Goal: Task Accomplishment & Management: Manage account settings

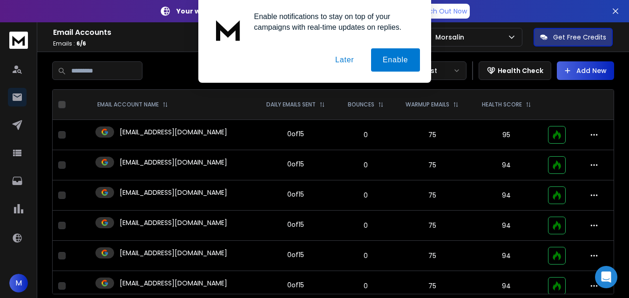
click at [347, 62] on button "Later" at bounding box center [344, 59] width 42 height 23
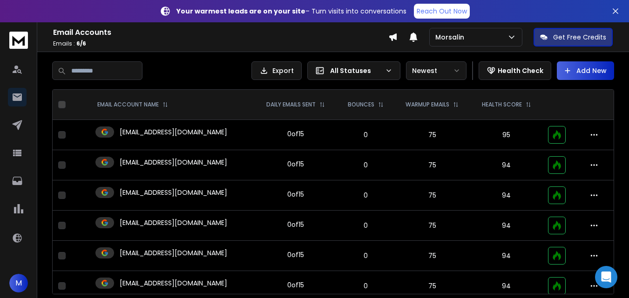
click at [263, 135] on td "0 of 15" at bounding box center [296, 132] width 82 height 24
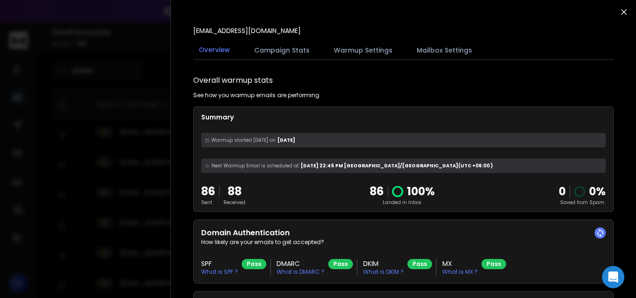
click at [624, 10] on icon "button" at bounding box center [623, 11] width 9 height 9
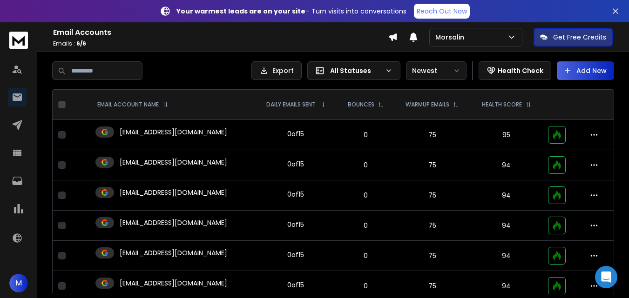
click at [196, 170] on td "[EMAIL_ADDRESS][DOMAIN_NAME]" at bounding box center [172, 165] width 165 height 30
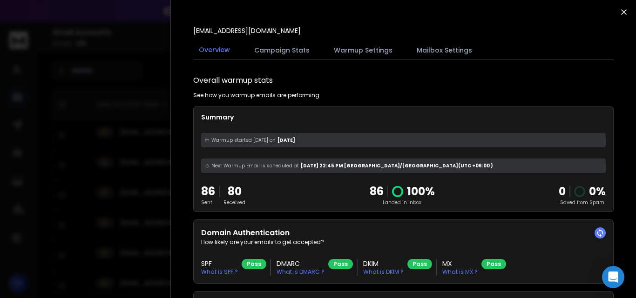
click at [622, 9] on icon "button" at bounding box center [623, 11] width 9 height 9
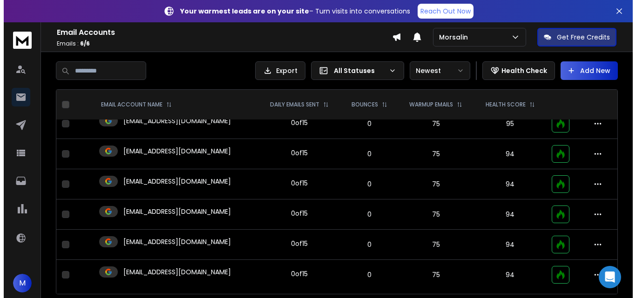
scroll to position [14, 0]
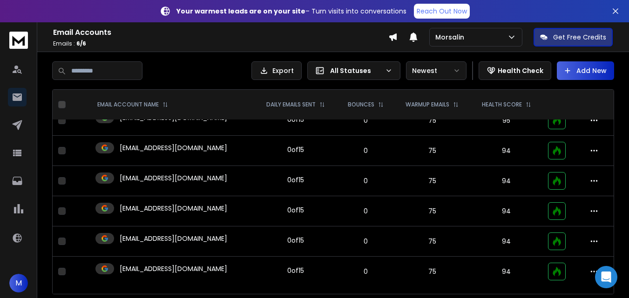
click at [173, 221] on td "[EMAIL_ADDRESS][DOMAIN_NAME]" at bounding box center [172, 211] width 165 height 30
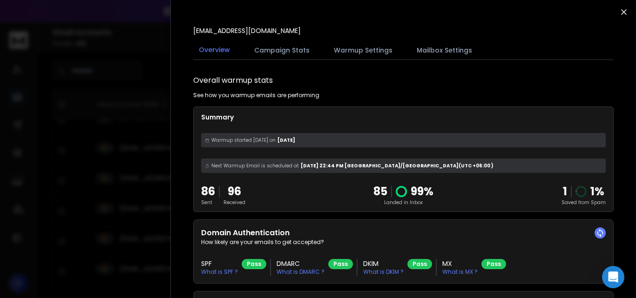
click at [621, 14] on icon "button" at bounding box center [623, 11] width 9 height 9
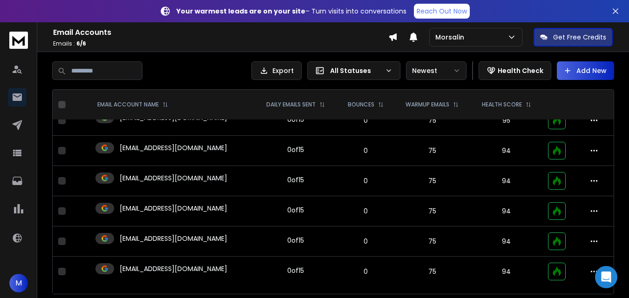
click at [178, 264] on p "[EMAIL_ADDRESS][DOMAIN_NAME]" at bounding box center [174, 268] width 108 height 9
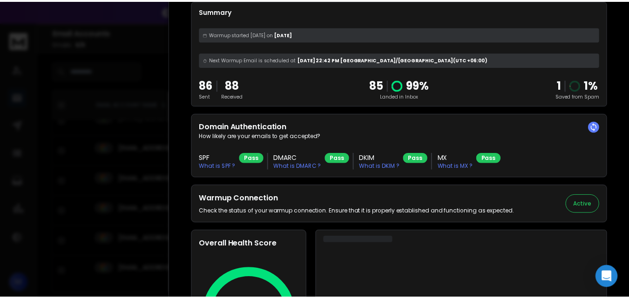
scroll to position [0, 0]
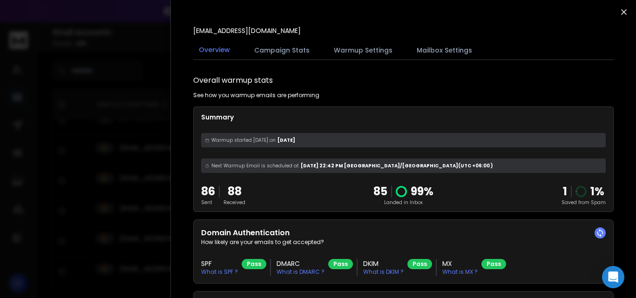
click at [625, 8] on icon "button" at bounding box center [623, 11] width 9 height 9
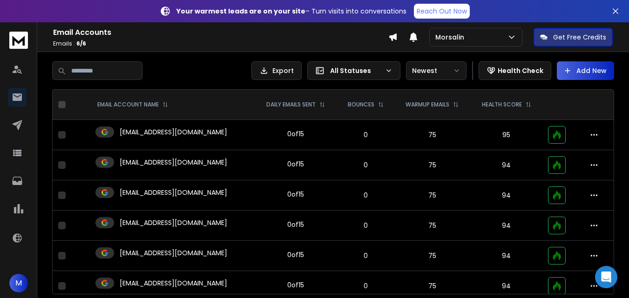
click at [191, 170] on td "[EMAIL_ADDRESS][DOMAIN_NAME]" at bounding box center [172, 165] width 165 height 30
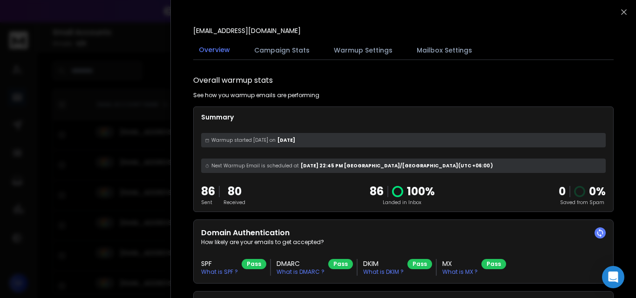
click at [621, 13] on icon "button" at bounding box center [623, 12] width 5 height 5
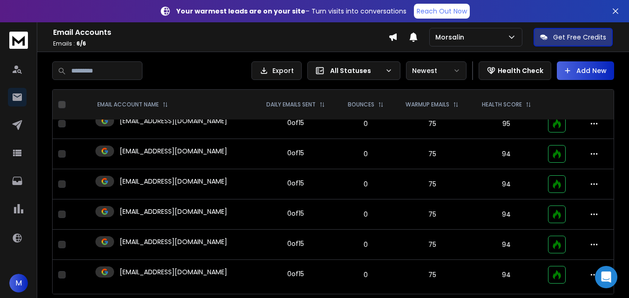
scroll to position [14, 0]
